Goal: Communication & Community: Answer question/provide support

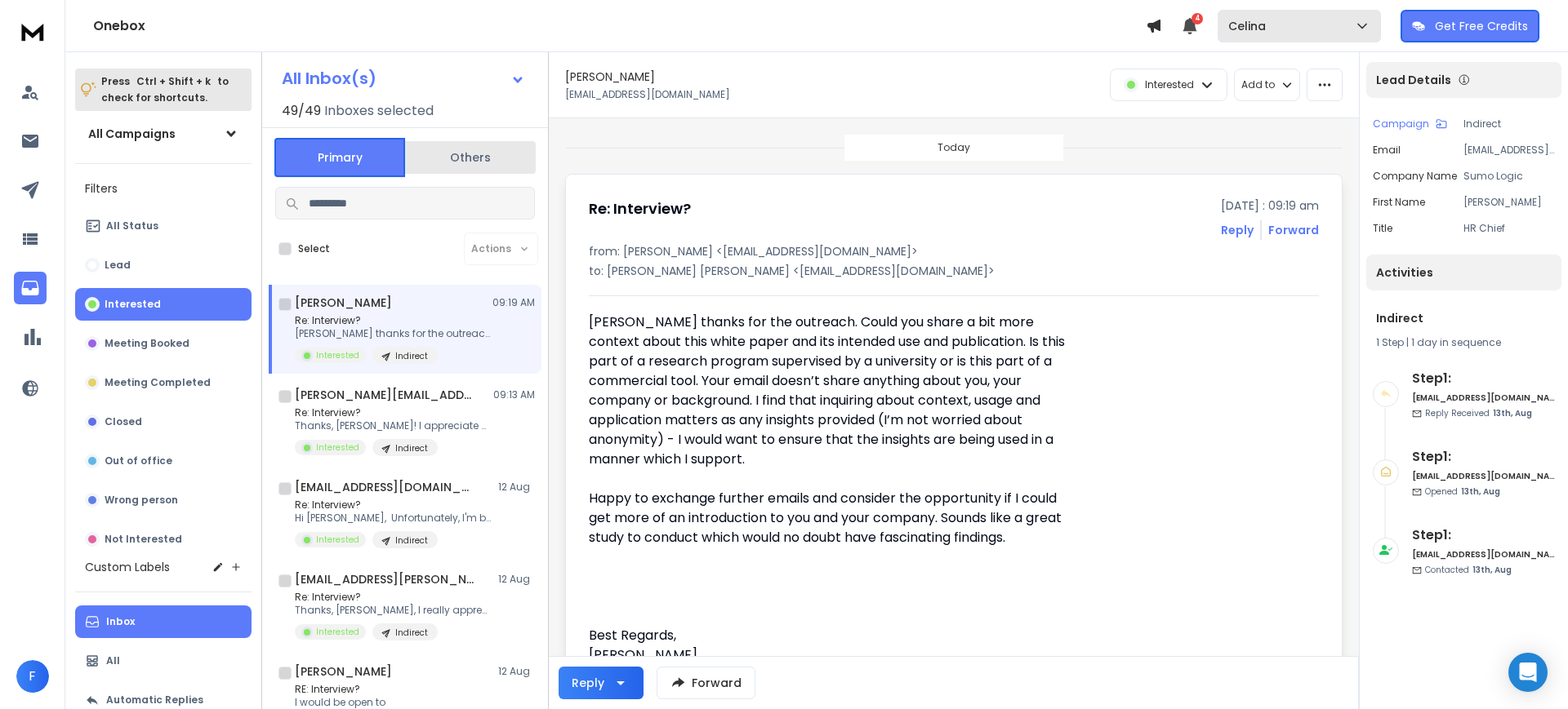
click at [1284, 15] on button "Celina" at bounding box center [1298, 26] width 164 height 33
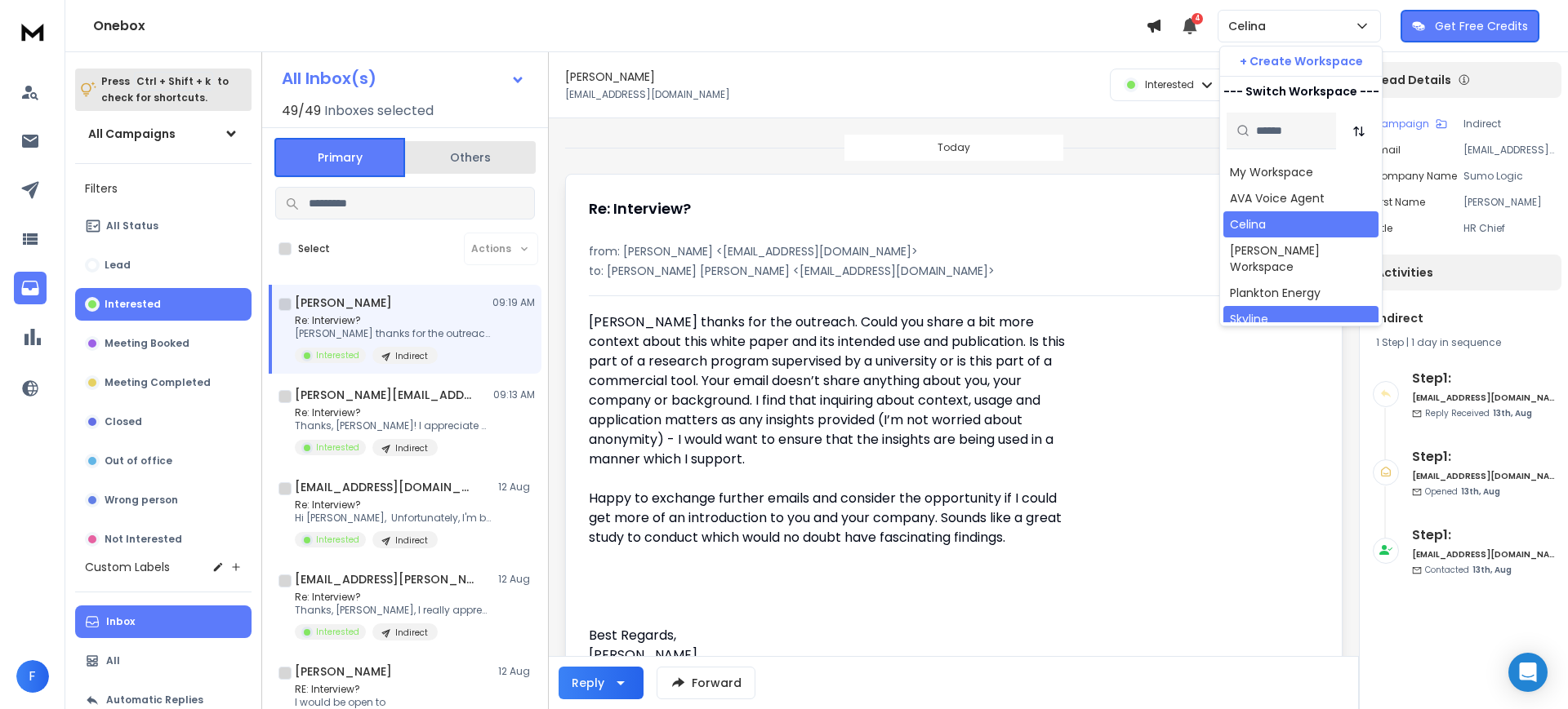
click at [1278, 306] on div "Skyline" at bounding box center [1300, 320] width 155 height 26
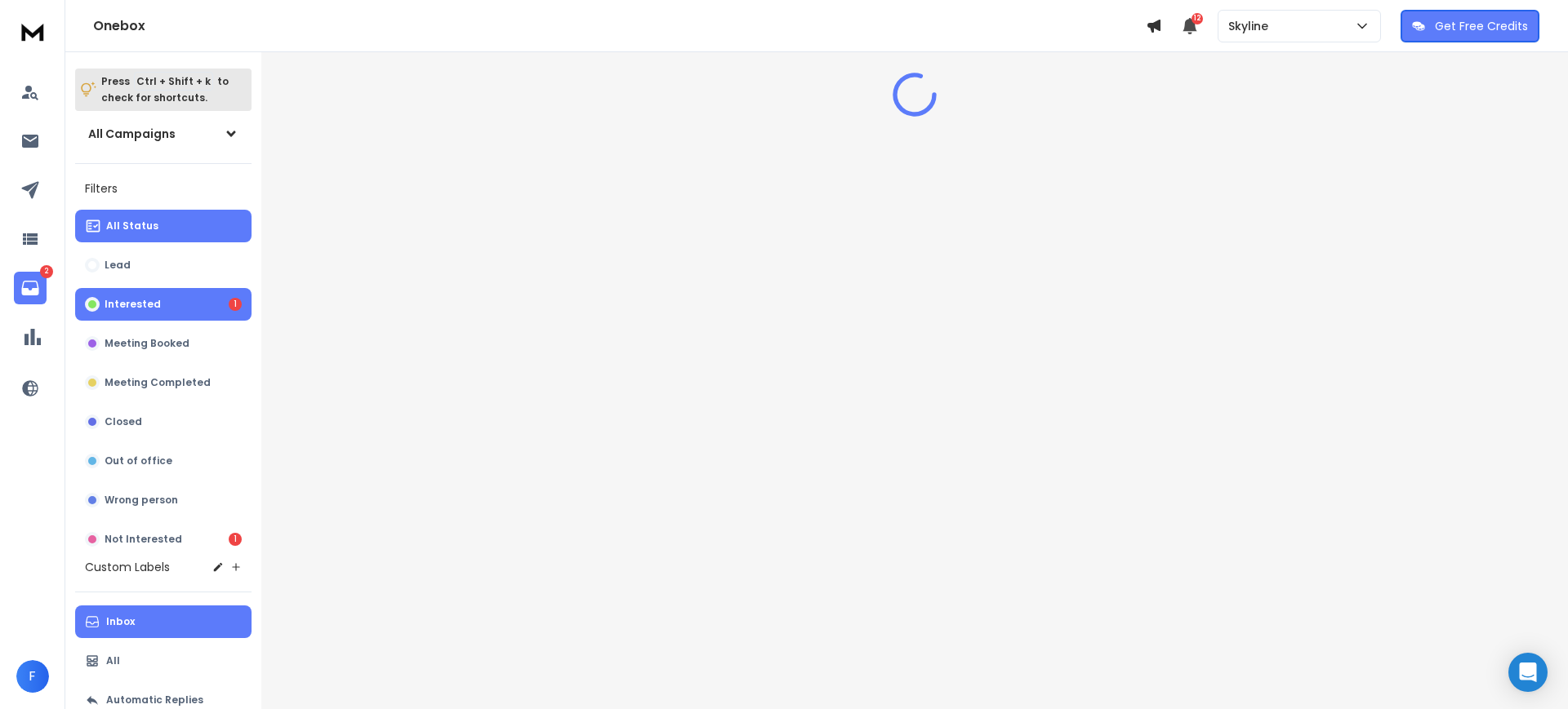
click at [155, 296] on button "Interested 1" at bounding box center [163, 305] width 177 height 33
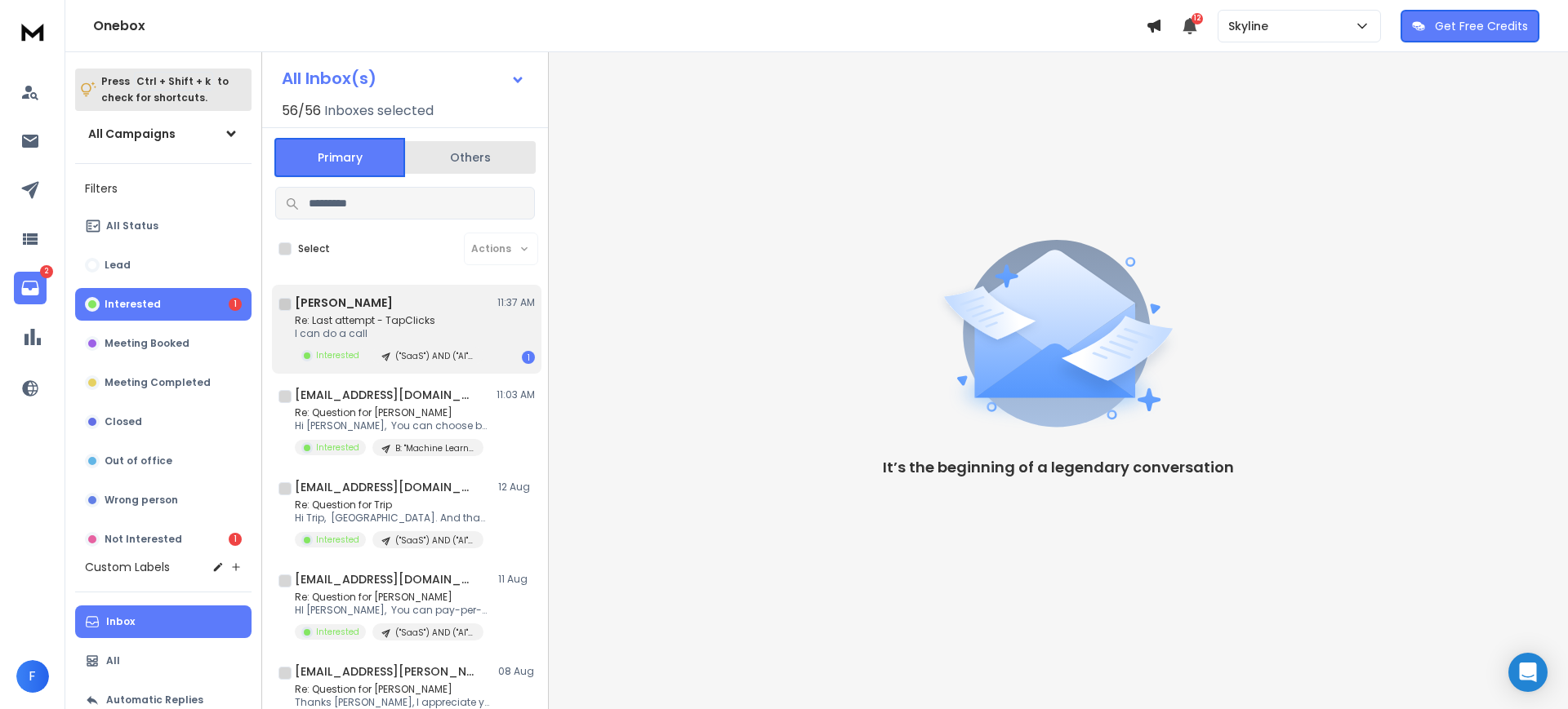
click at [436, 318] on p "Re: Last attempt - TapClicks" at bounding box center [390, 321] width 189 height 13
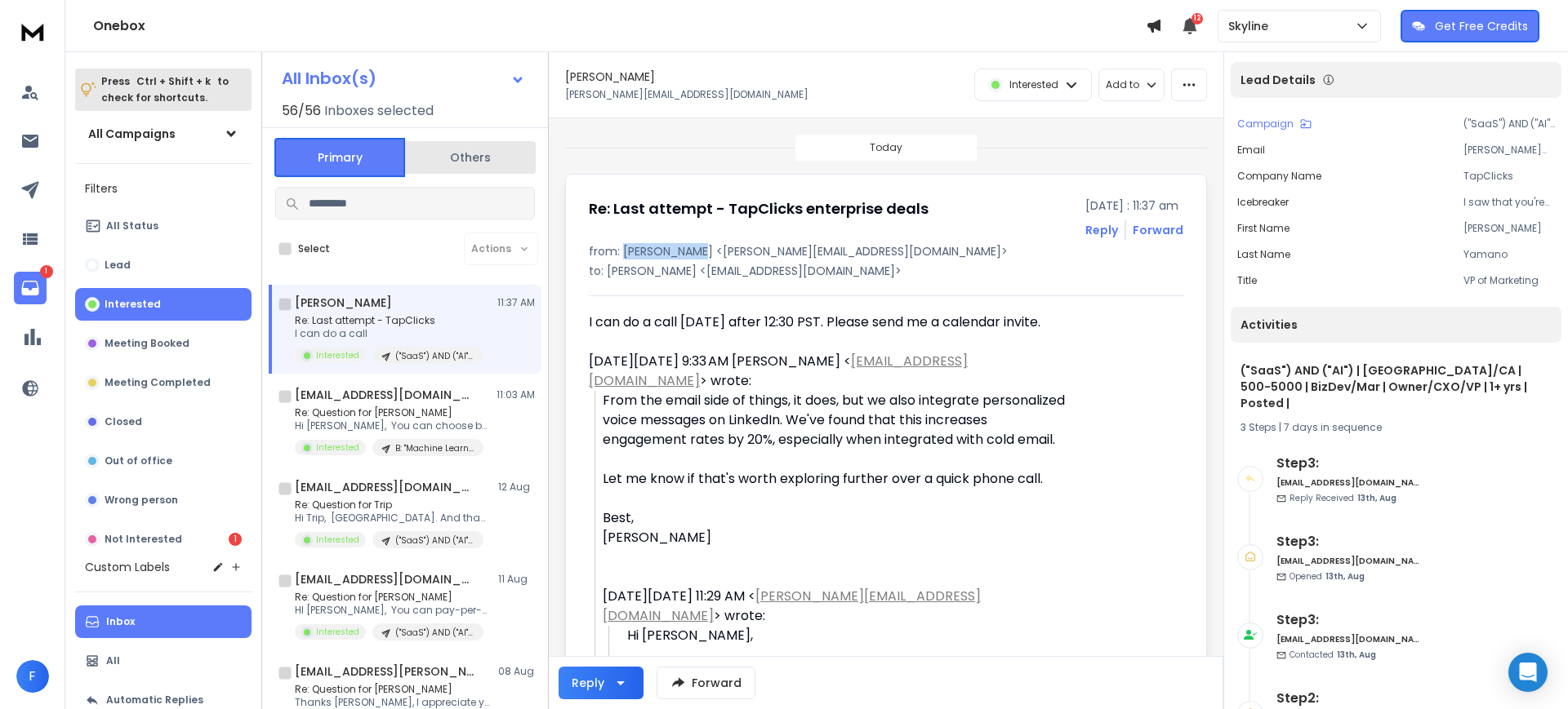
drag, startPoint x: 620, startPoint y: 246, endPoint x: 700, endPoint y: 255, distance: 80.5
click at [700, 255] on p "from: Kevin Yamano <kevin.yamano@tapclicks.com>" at bounding box center [885, 251] width 594 height 16
copy p "Kevin Yamano"
drag, startPoint x: 715, startPoint y: 249, endPoint x: 880, endPoint y: 251, distance: 165.0
click at [880, 251] on p "from: Kevin Yamano <kevin.yamano@tapclicks.com>" at bounding box center [885, 251] width 594 height 16
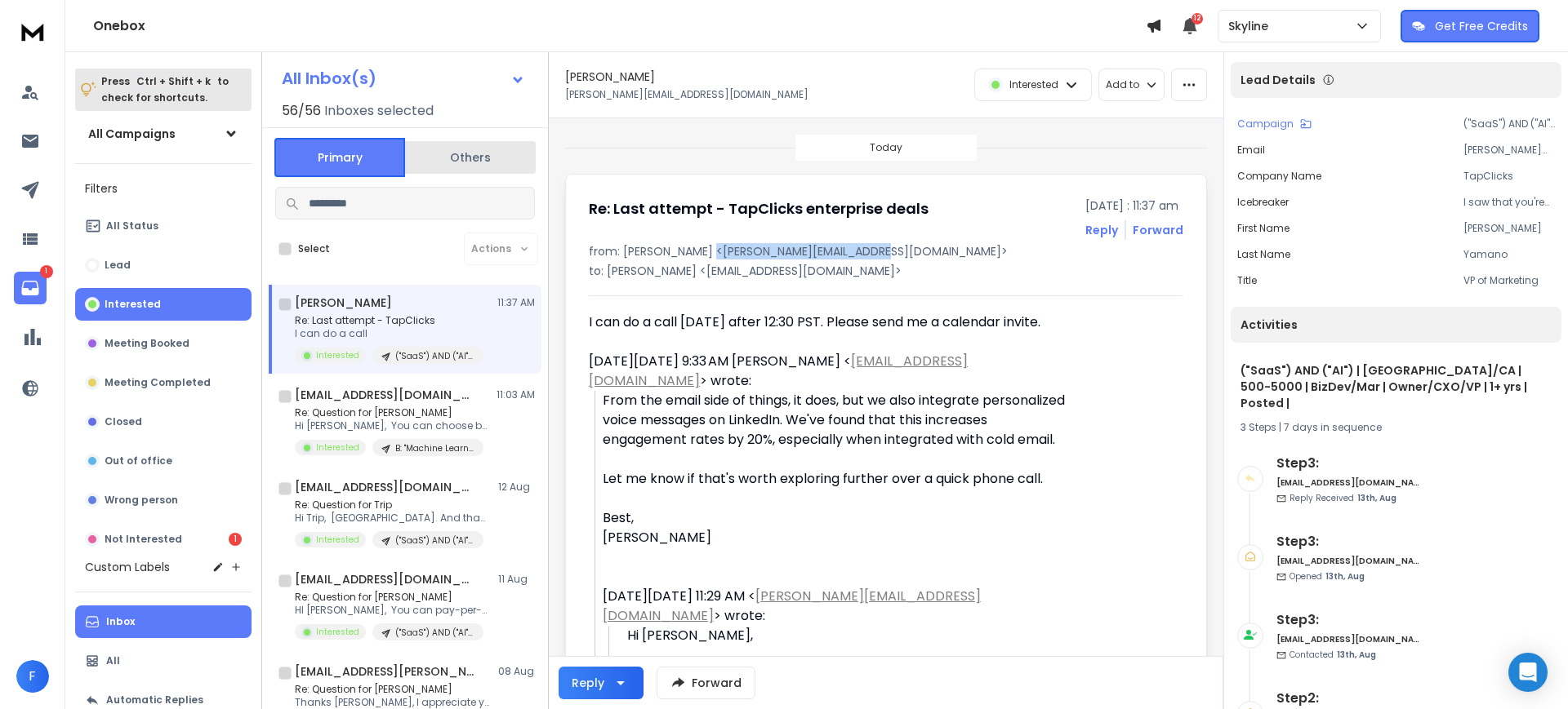
copy p "kevin.yamano@tapclicks.com"
click at [594, 675] on div "Reply" at bounding box center [588, 684] width 33 height 16
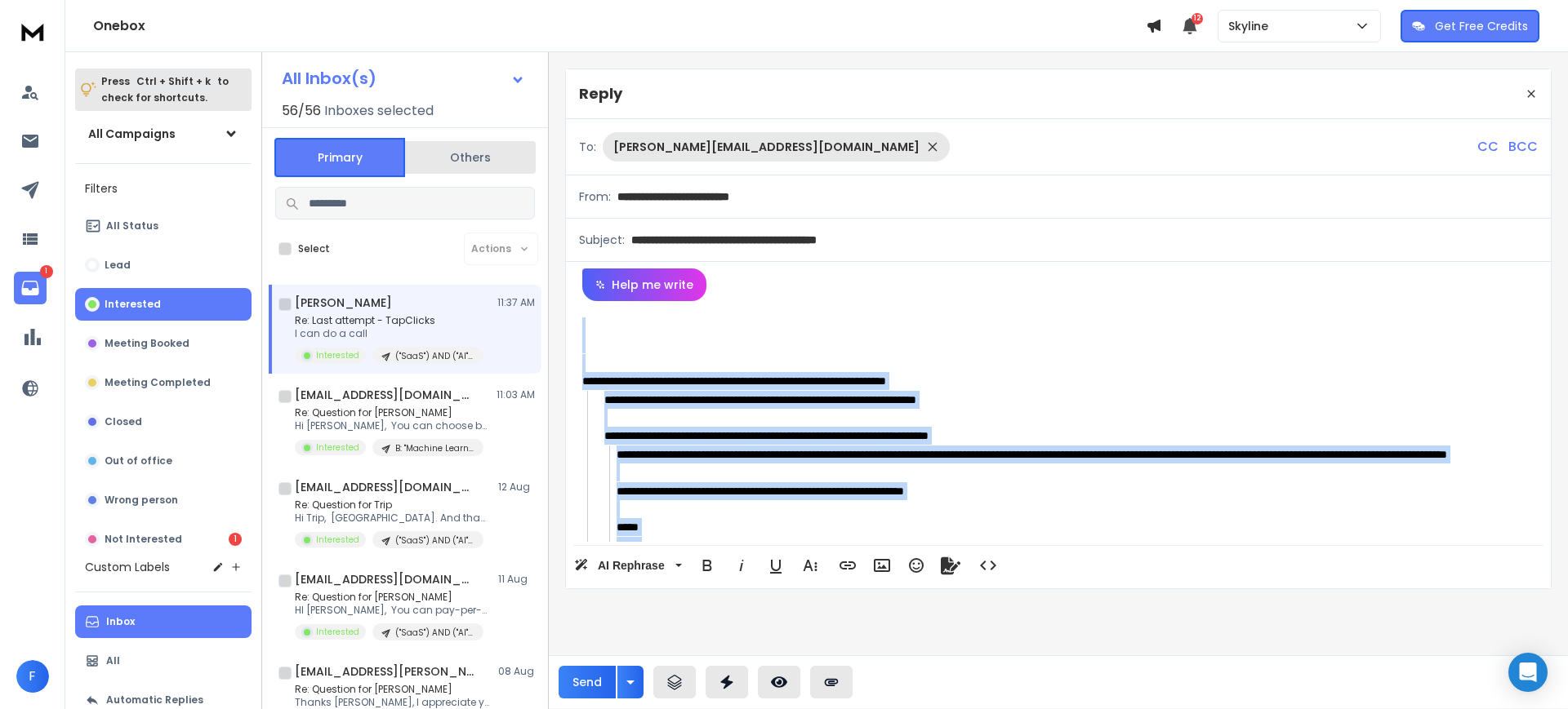
copy div "**********"
click at [708, 359] on div at bounding box center [1058, 363] width 952 height 18
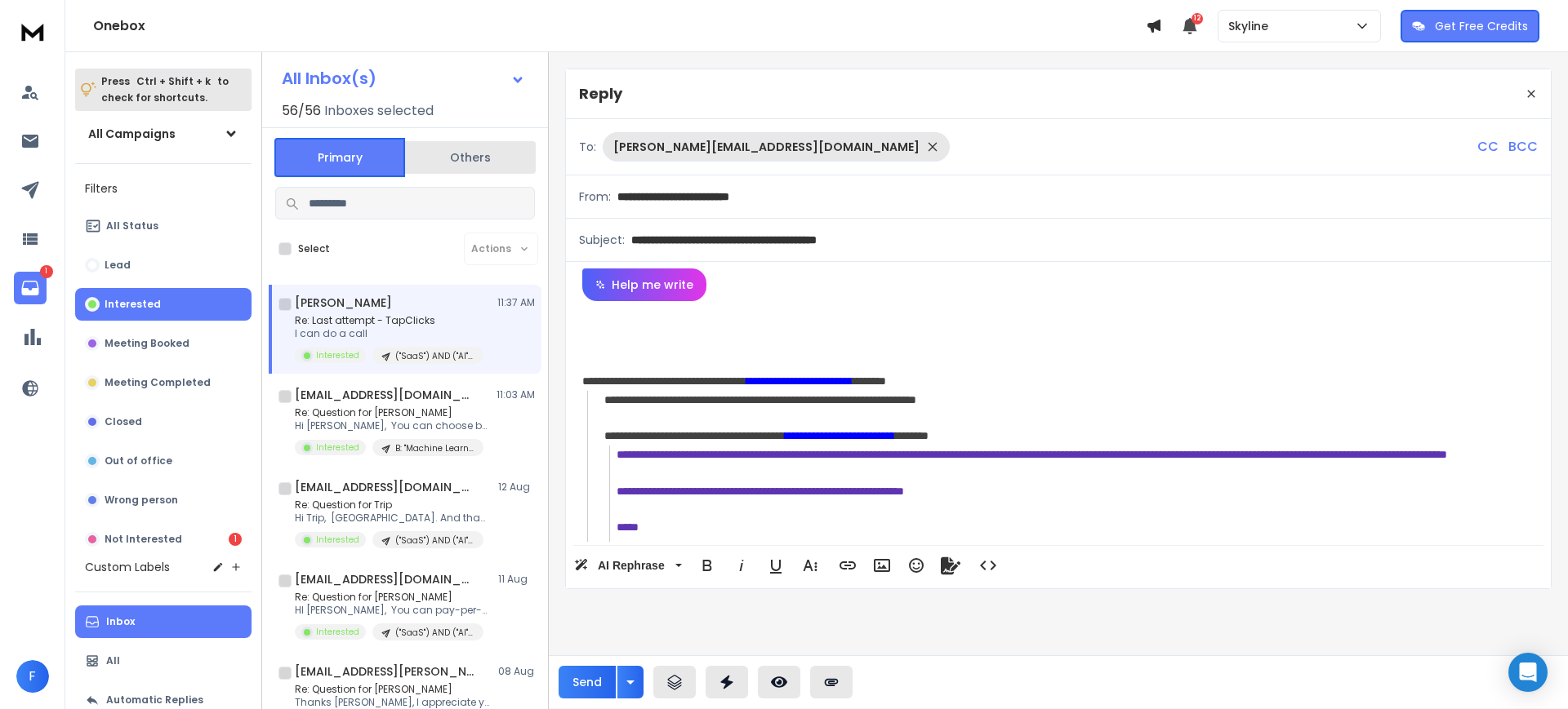
click at [719, 335] on div at bounding box center [1058, 344] width 952 height 18
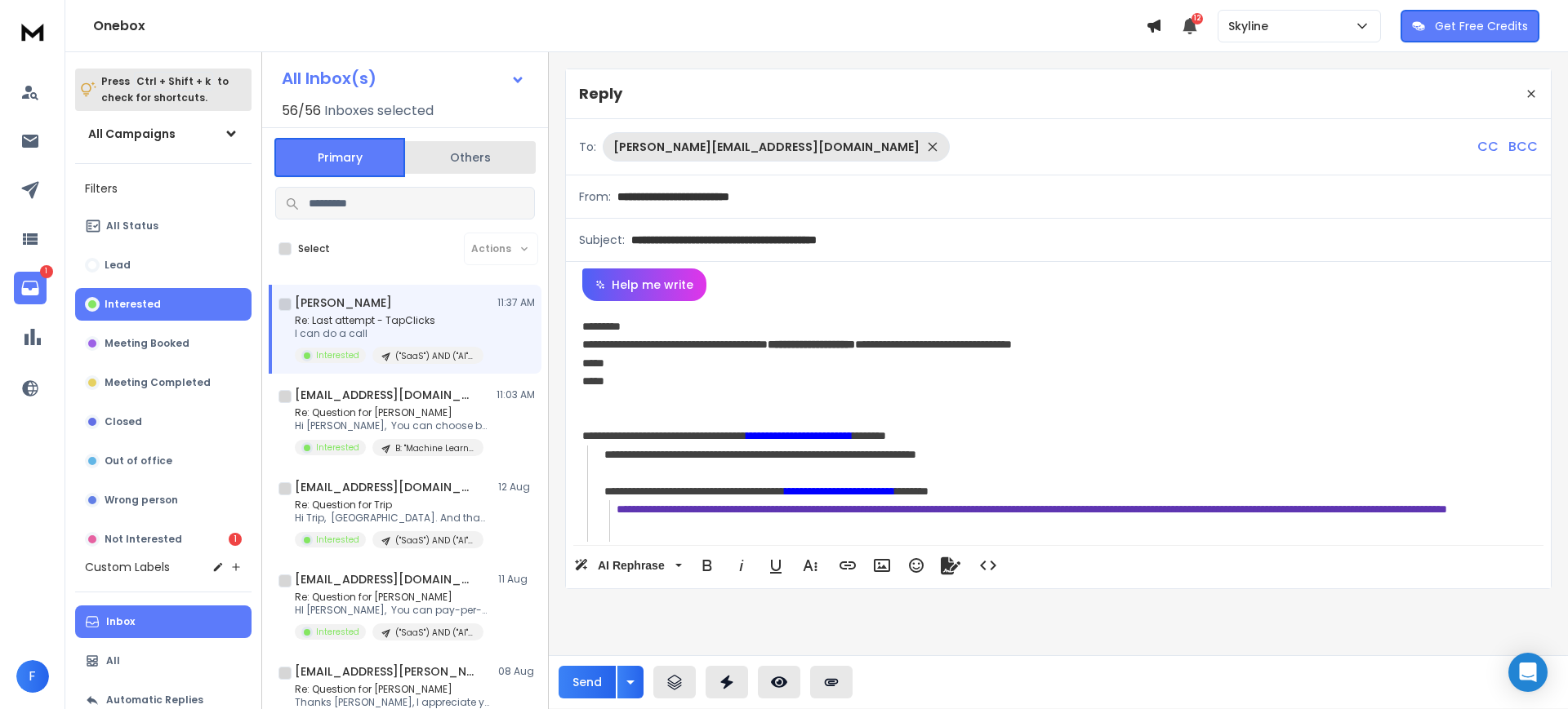
click at [616, 407] on div at bounding box center [1058, 400] width 952 height 18
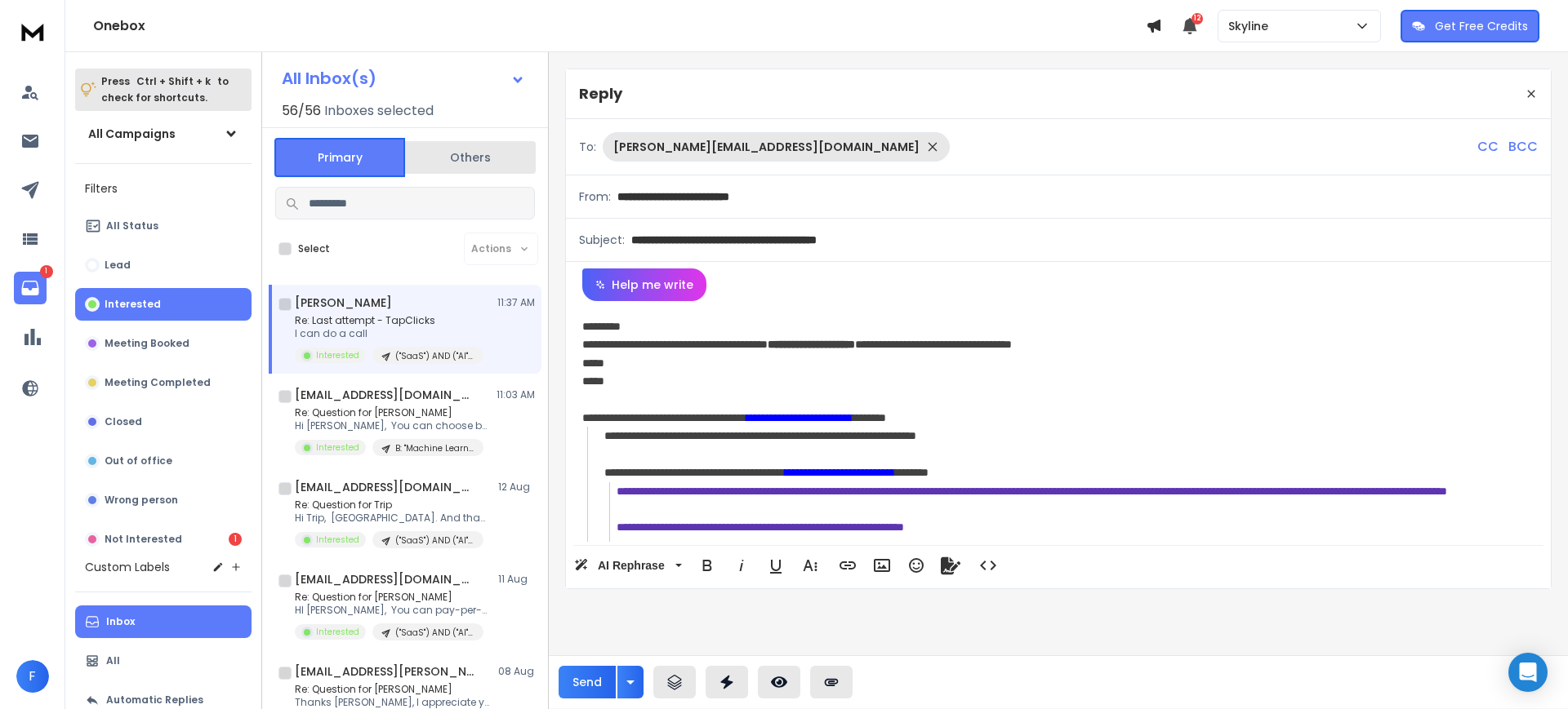
click at [1169, 344] on p "**********" at bounding box center [1048, 344] width 932 height 18
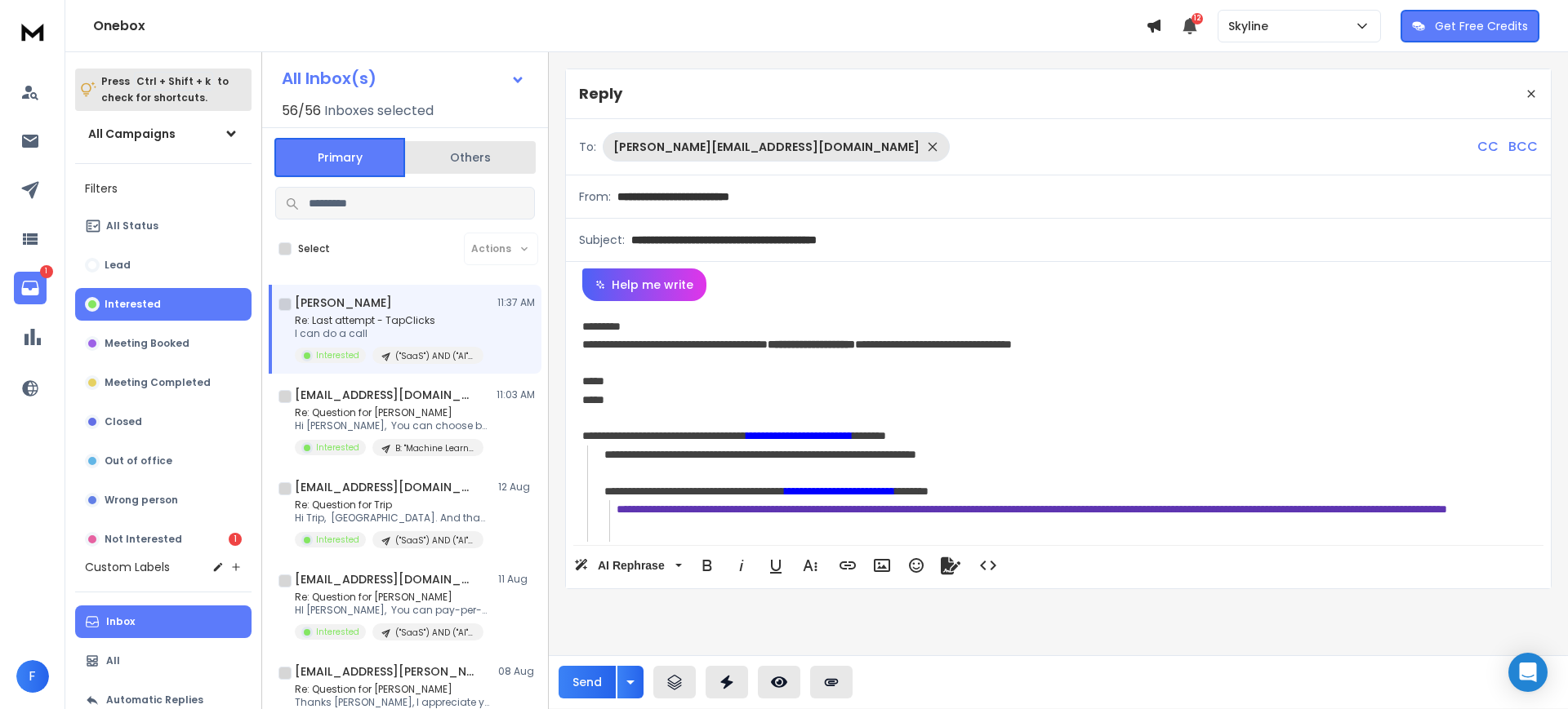
click at [827, 328] on p "*********" at bounding box center [1048, 326] width 932 height 18
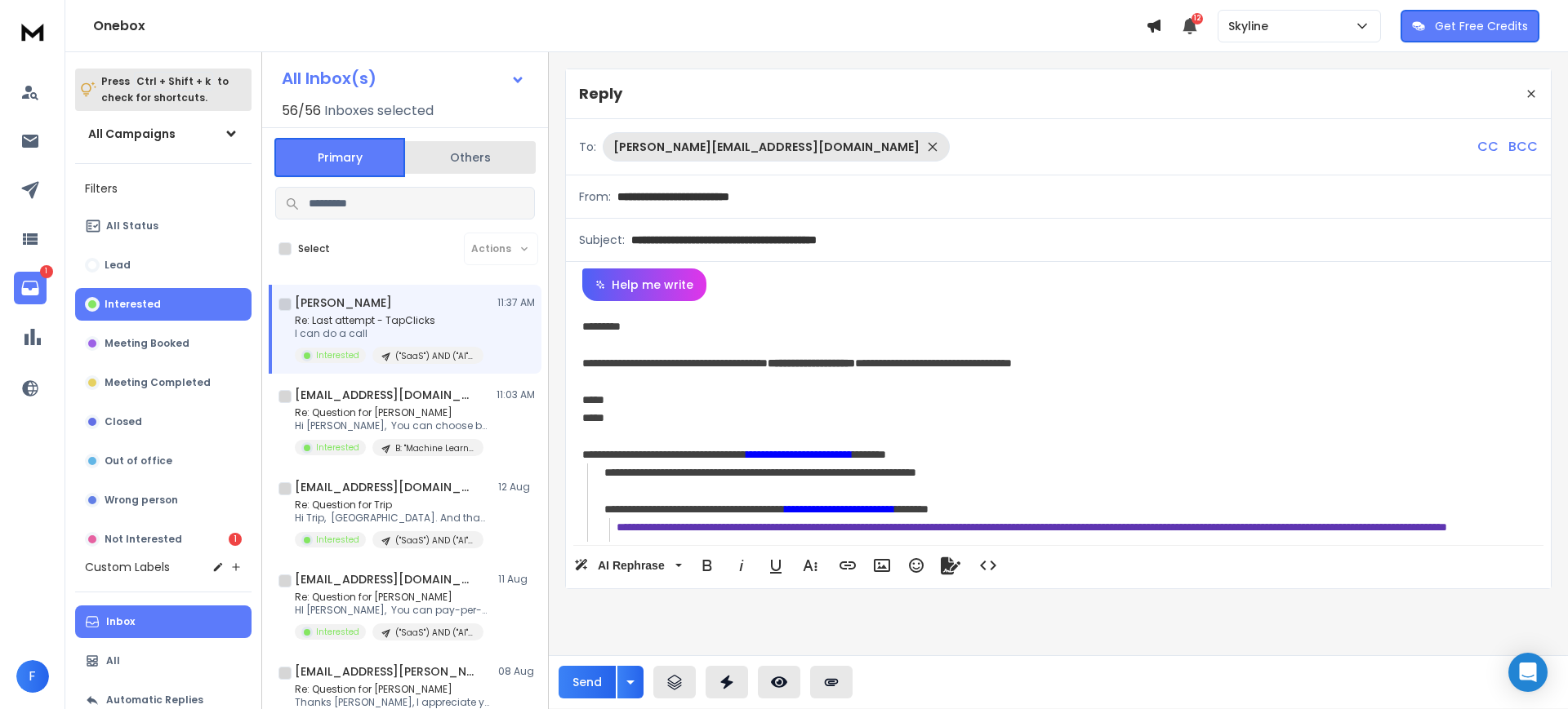
drag, startPoint x: 616, startPoint y: 362, endPoint x: 634, endPoint y: 361, distance: 18.0
click at [618, 361] on p "**********" at bounding box center [1048, 372] width 932 height 37
click at [578, 672] on button "Send" at bounding box center [588, 683] width 58 height 33
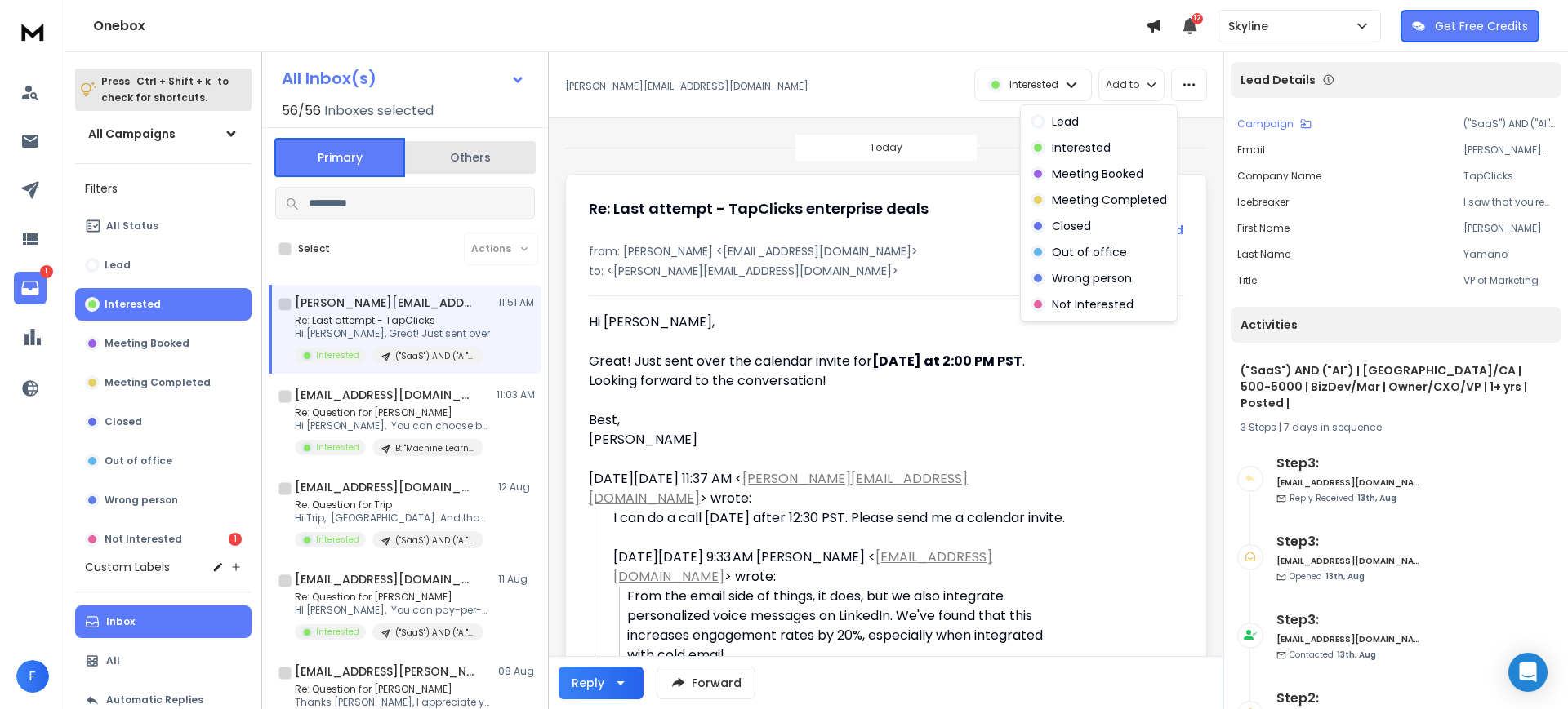
click at [1091, 94] on div "Interested" at bounding box center [1032, 85] width 116 height 31
click at [1097, 174] on p "Meeting Booked" at bounding box center [1097, 174] width 91 height 16
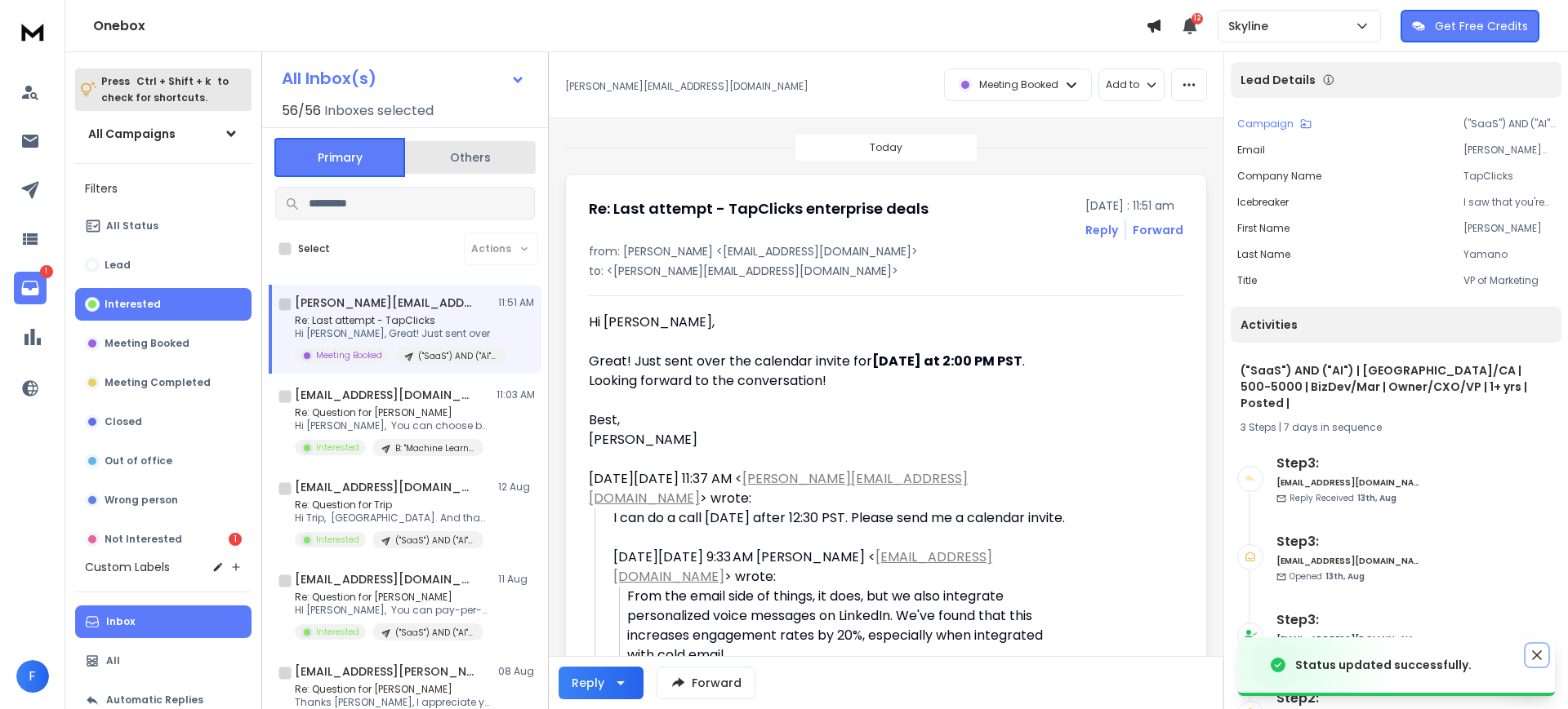
click at [1536, 665] on button "Notifications (F8)" at bounding box center [1537, 656] width 23 height 23
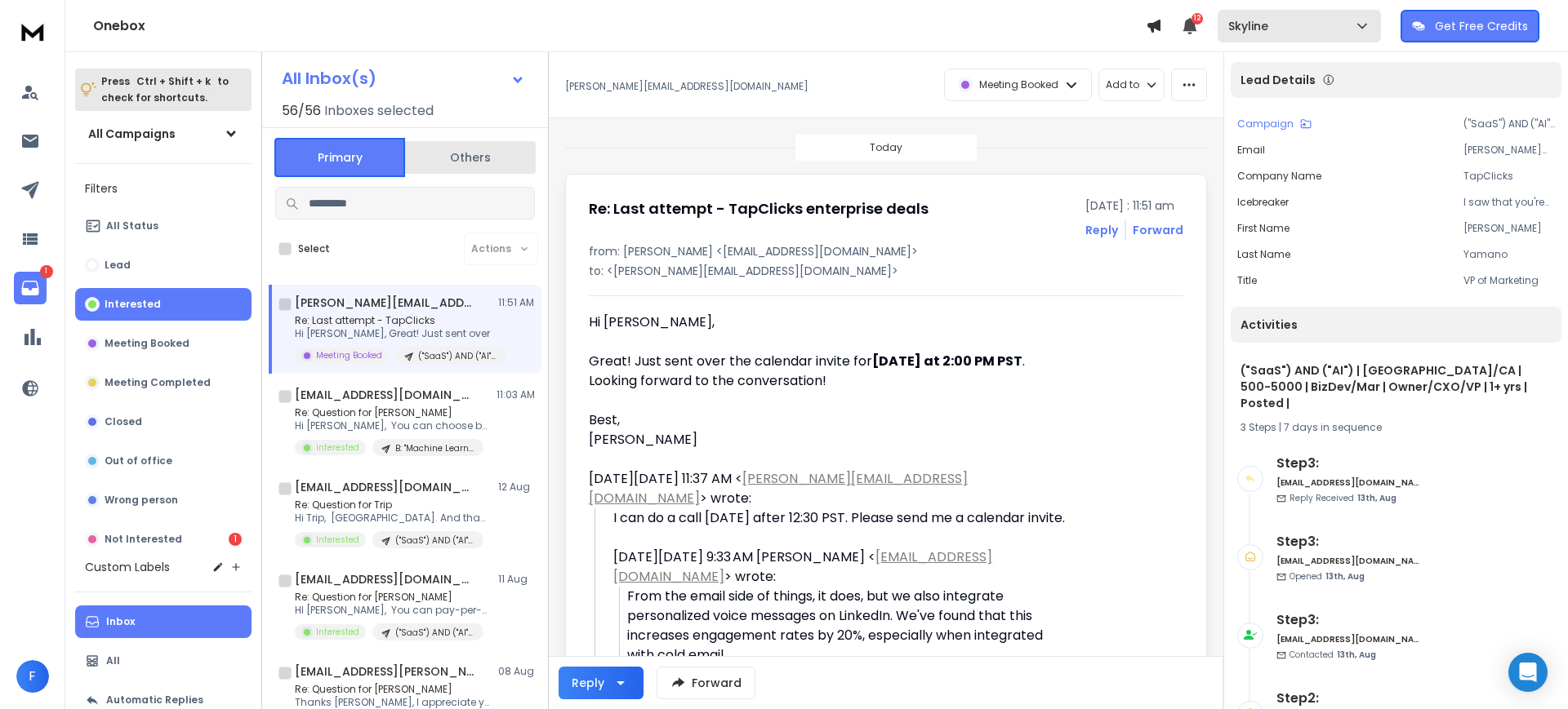
click at [1274, 24] on p "Skyline" at bounding box center [1251, 26] width 47 height 16
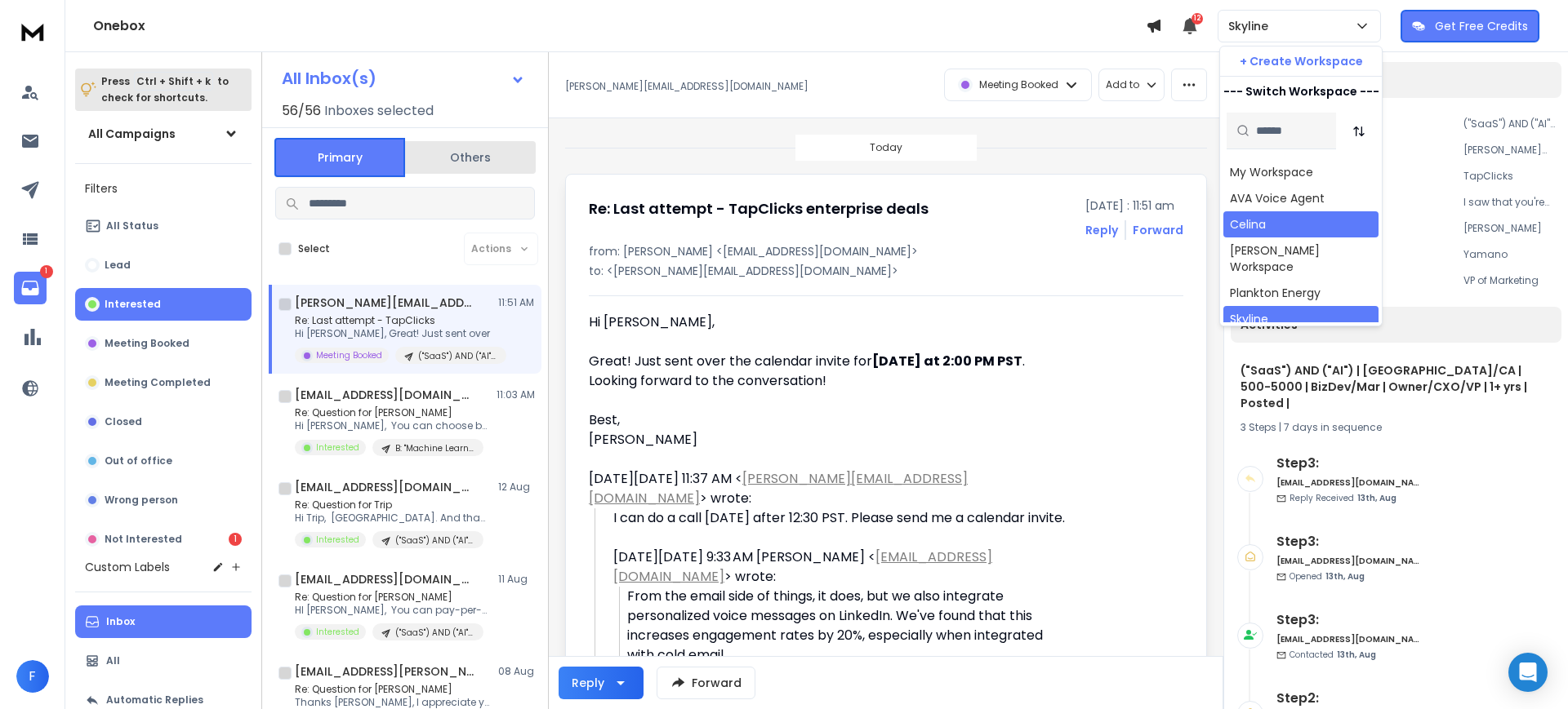
click at [1260, 219] on div "Celina" at bounding box center [1247, 224] width 36 height 16
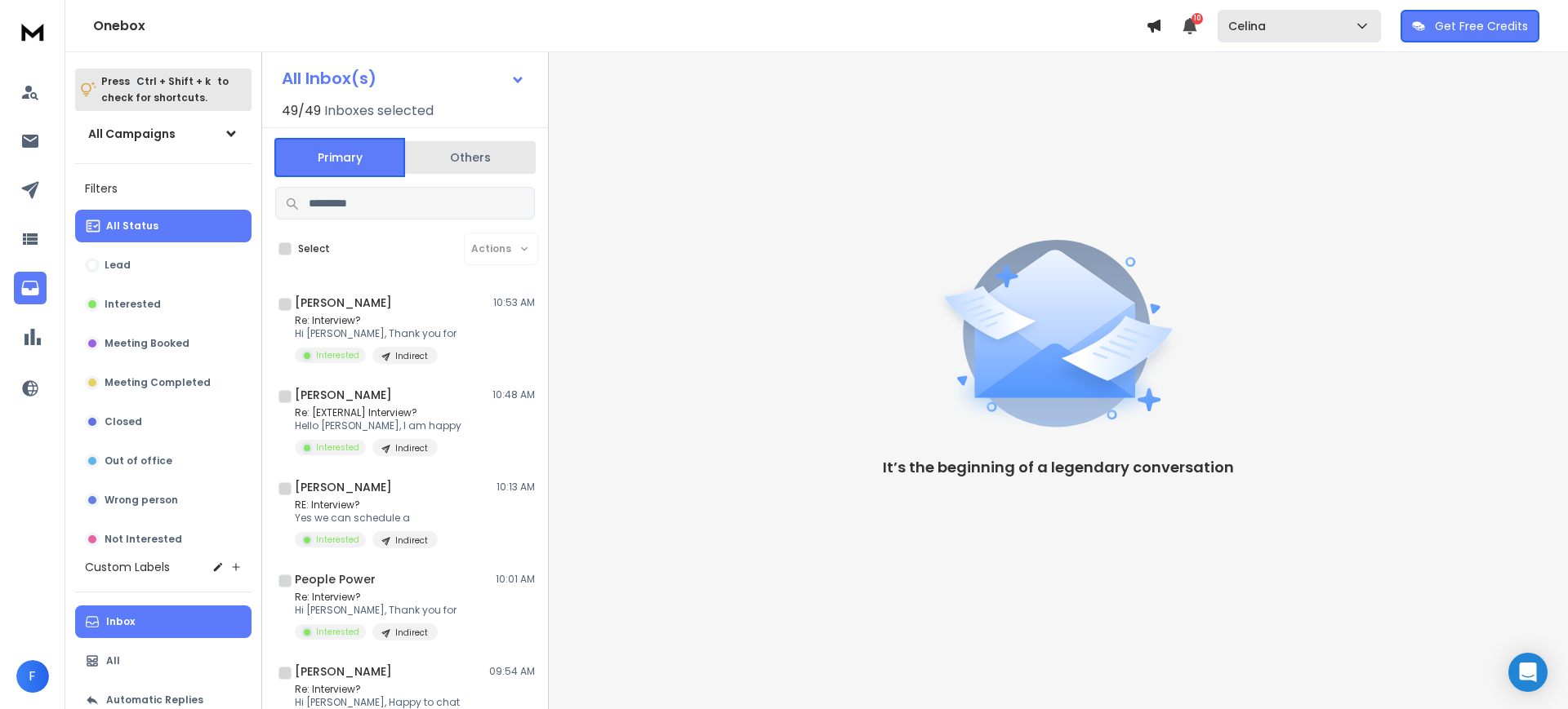
click at [1271, 28] on p "Celina" at bounding box center [1250, 26] width 44 height 16
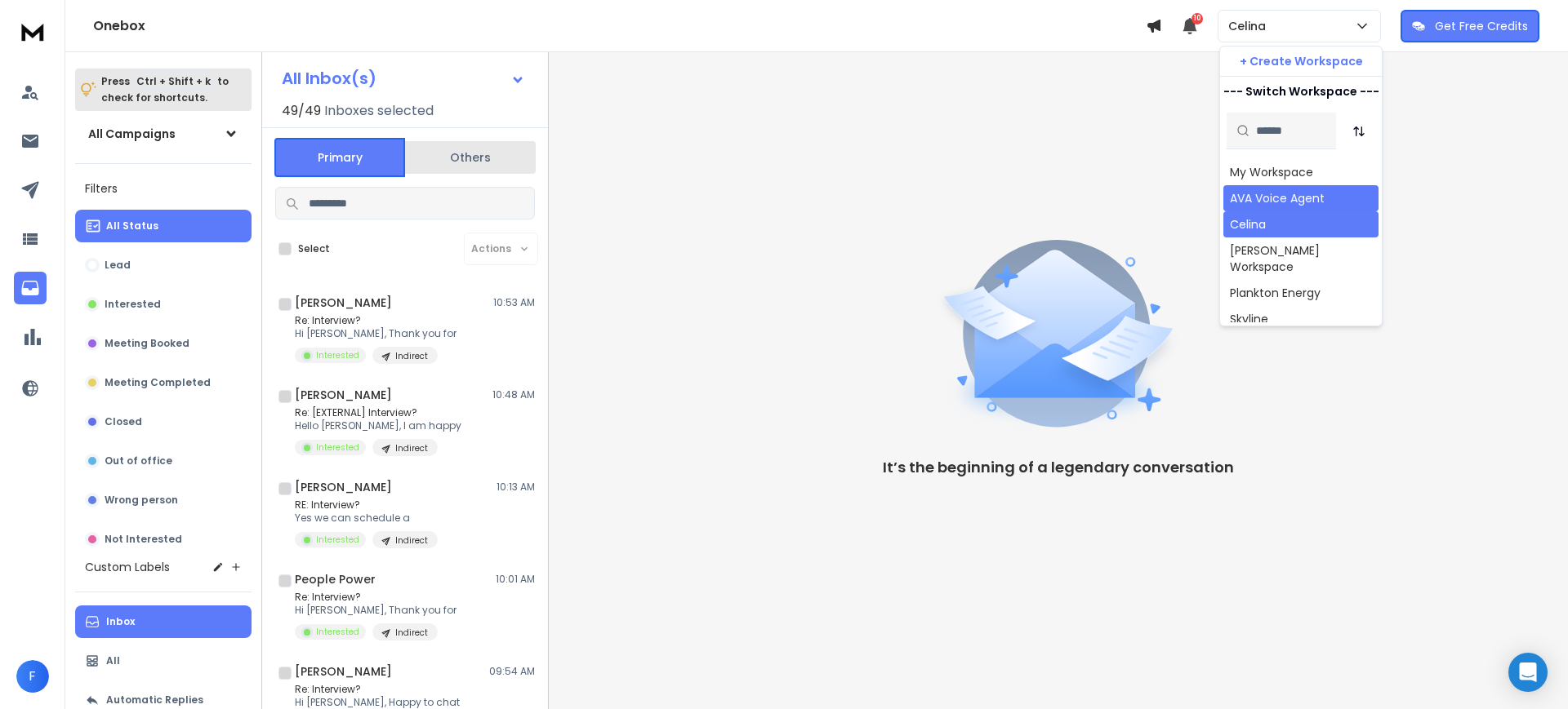
click at [1234, 200] on div "AVA Voice Agent" at bounding box center [1276, 198] width 95 height 16
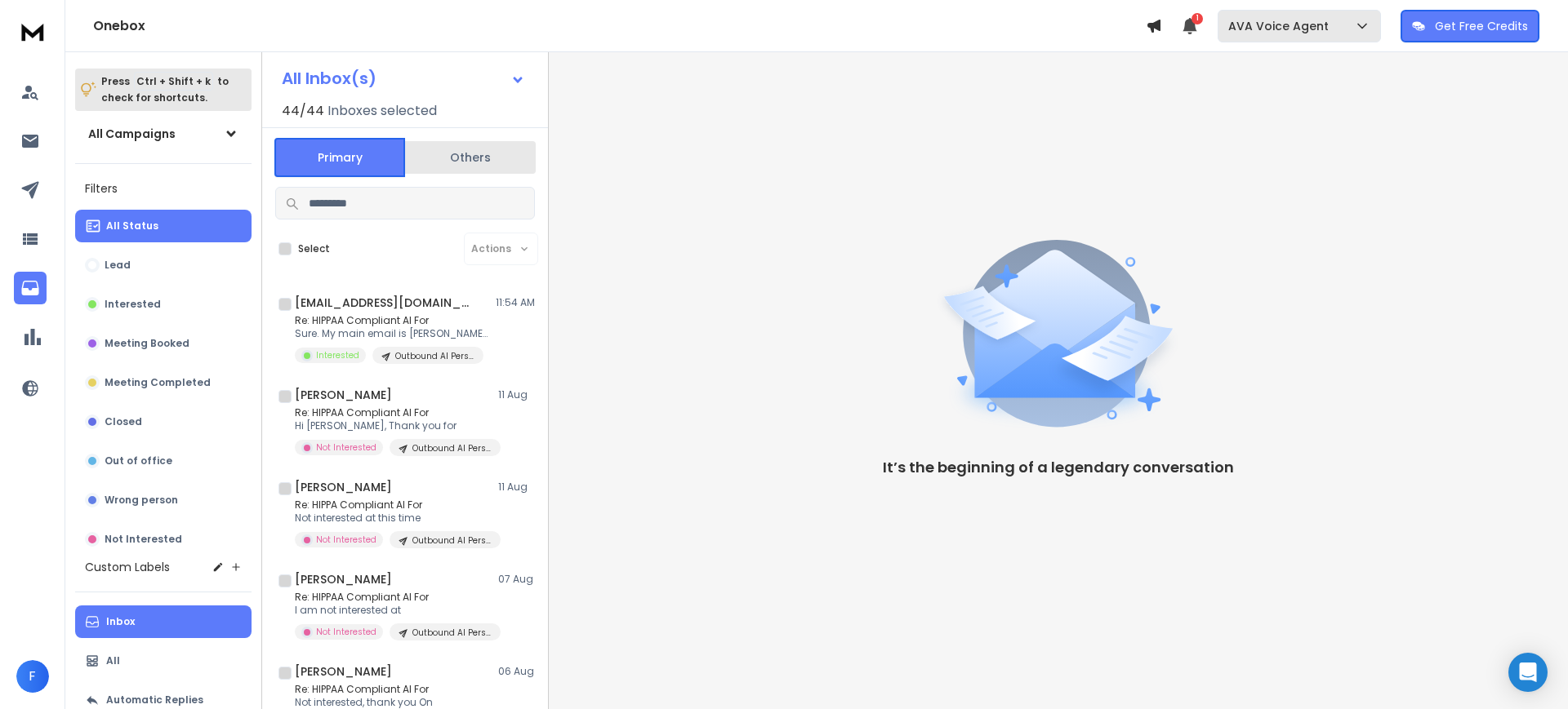
click at [1285, 31] on p "AVA Voice Agent" at bounding box center [1281, 26] width 107 height 16
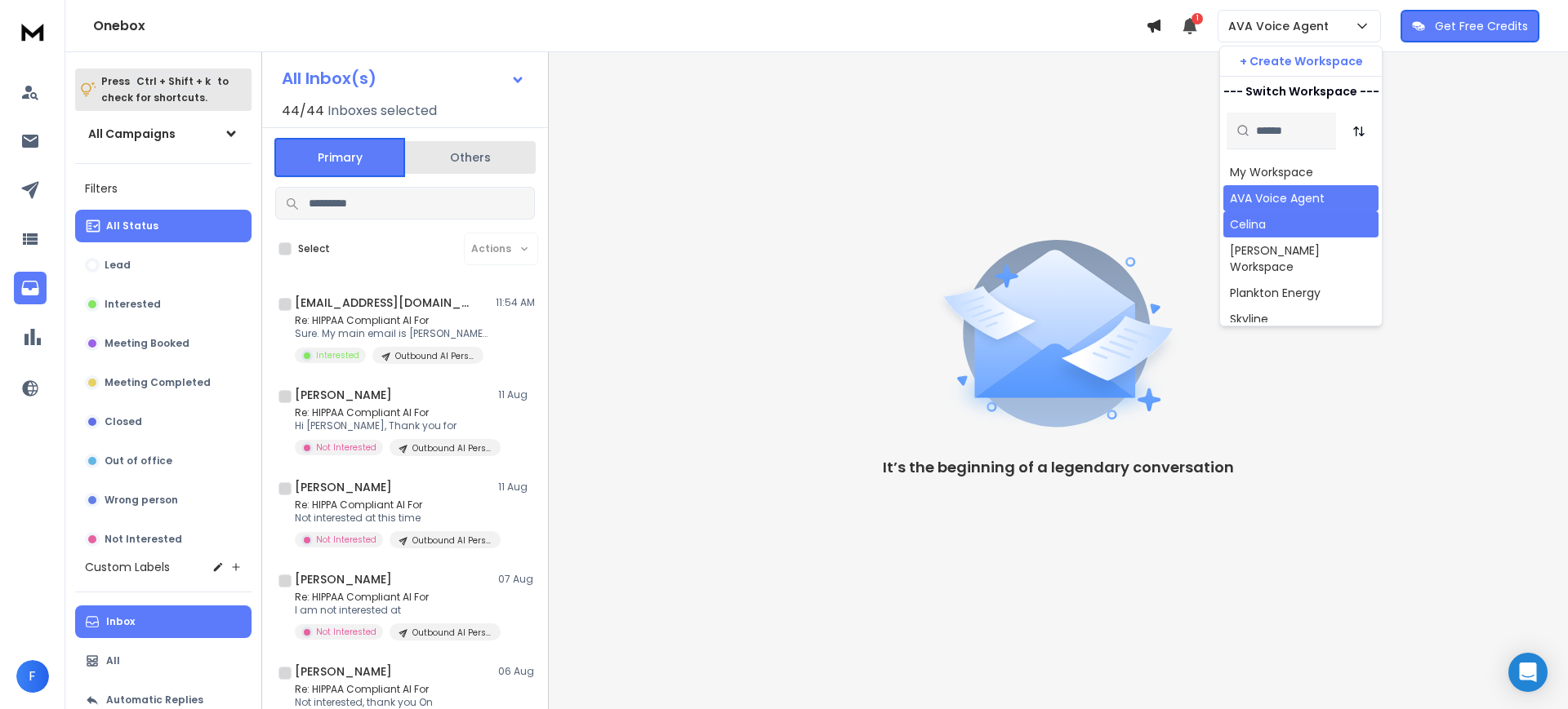
click at [1261, 226] on div "Celina" at bounding box center [1247, 224] width 36 height 16
